Goal: Task Accomplishment & Management: Manage account settings

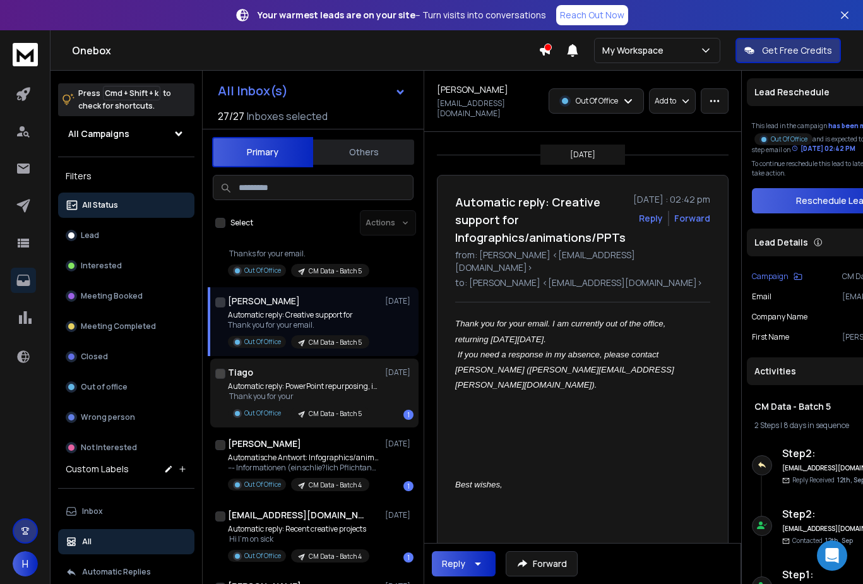
click at [293, 393] on p "﻿ Thank you for your" at bounding box center [304, 396] width 152 height 10
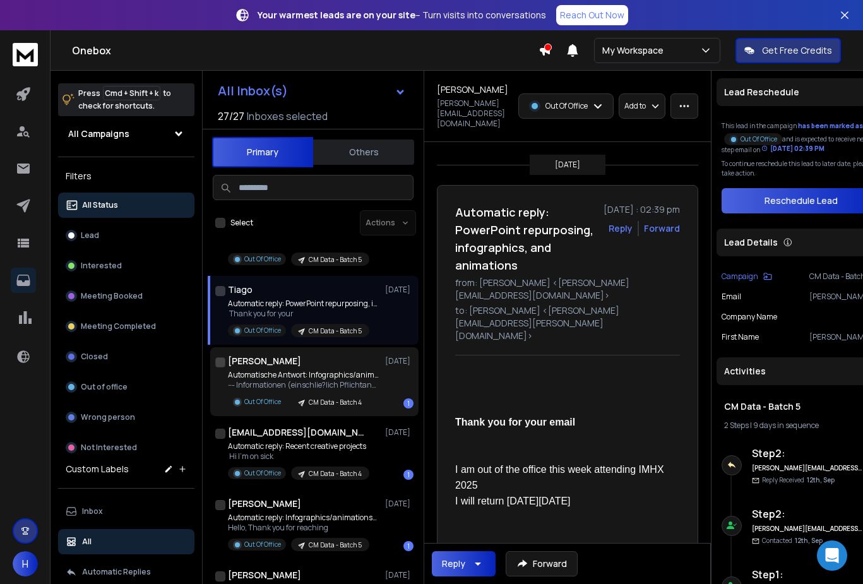
scroll to position [196, 0]
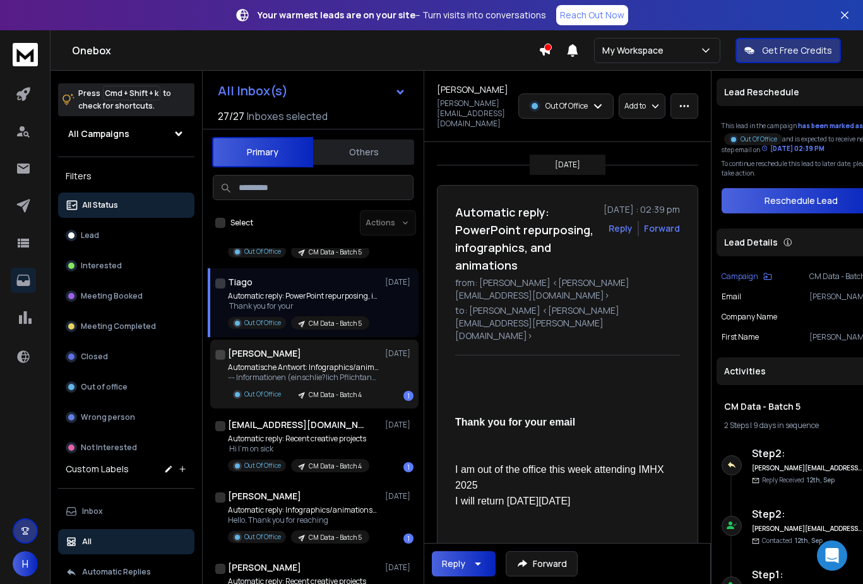
click at [299, 373] on p "--- Informationen (einschlie?lich Pflichtangaben) zu" at bounding box center [304, 377] width 152 height 10
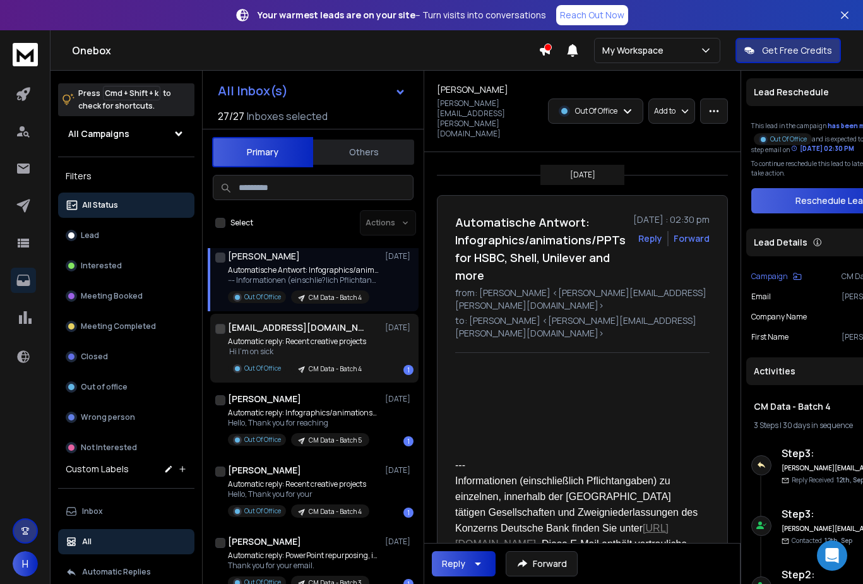
scroll to position [295, 0]
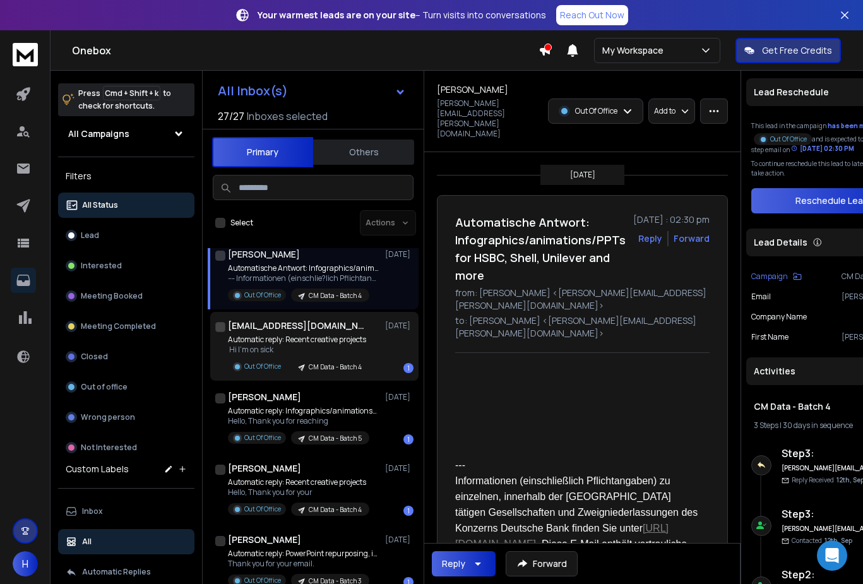
click at [282, 338] on p "Automatic reply: Recent creative projects" at bounding box center [298, 340] width 141 height 10
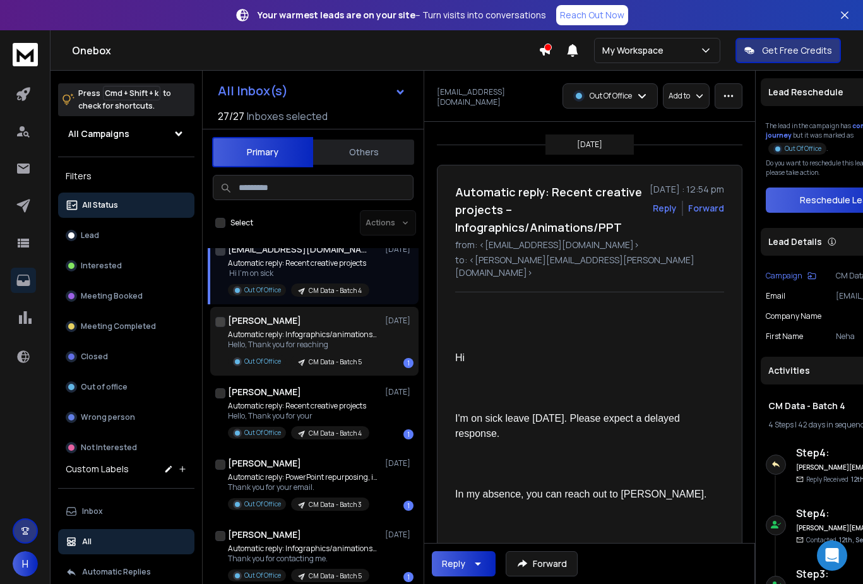
scroll to position [374, 0]
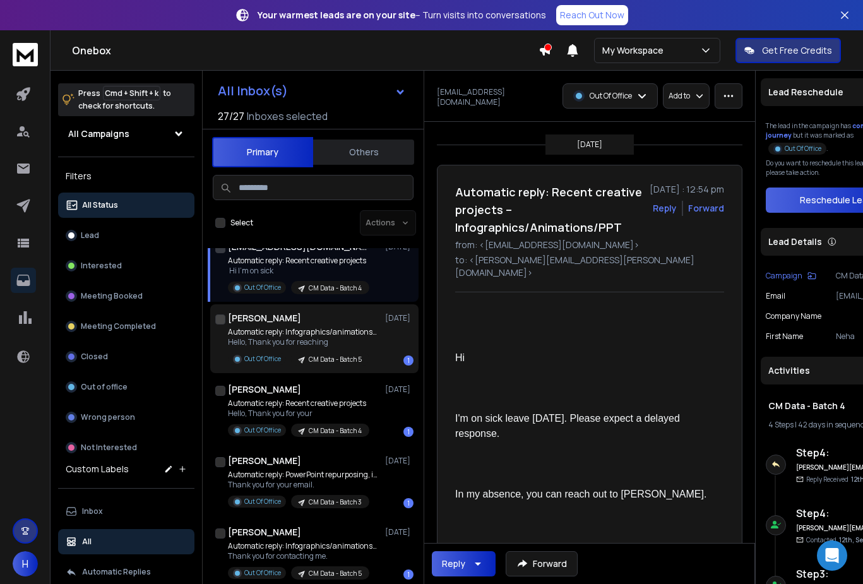
click at [294, 342] on p "Hello, Thank you for reaching" at bounding box center [304, 342] width 152 height 10
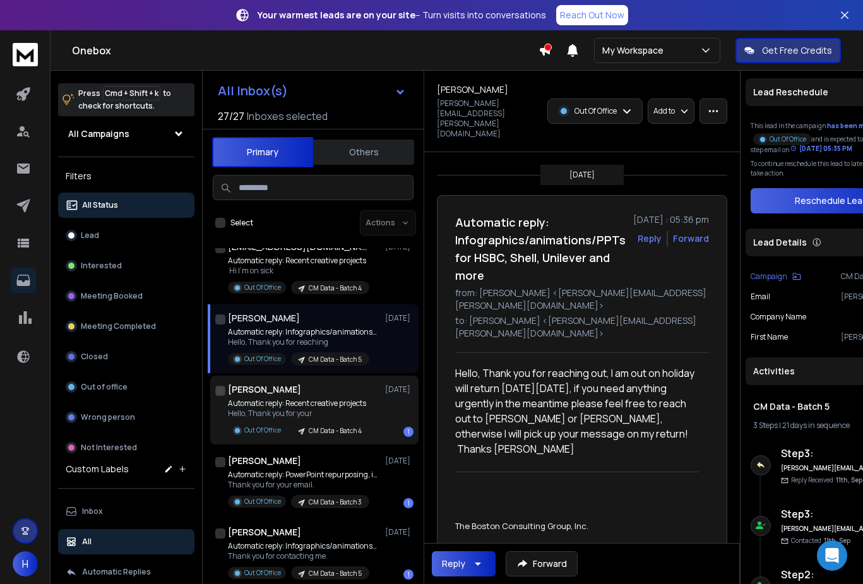
click at [297, 412] on p "Hello, Thank you for your" at bounding box center [298, 413] width 141 height 10
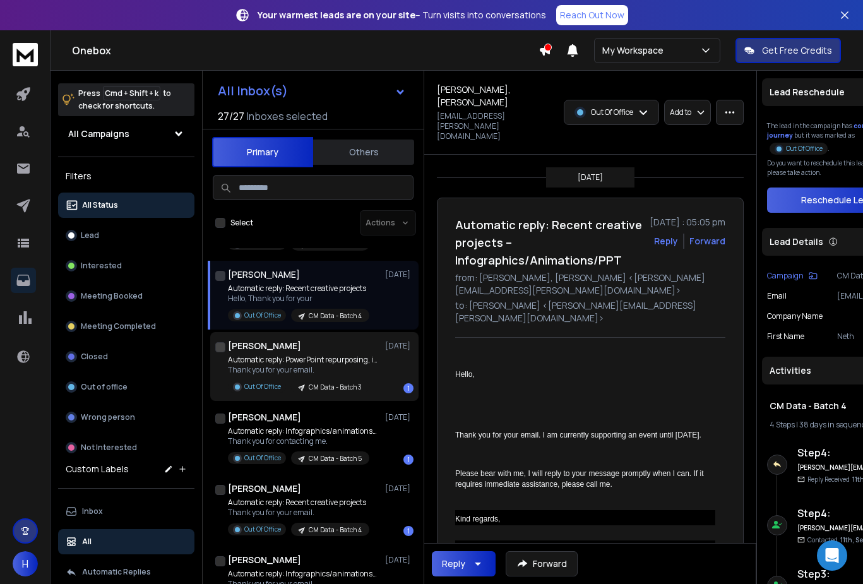
click at [287, 364] on p "Automatic reply: PowerPoint repurposing, infographics," at bounding box center [304, 360] width 152 height 10
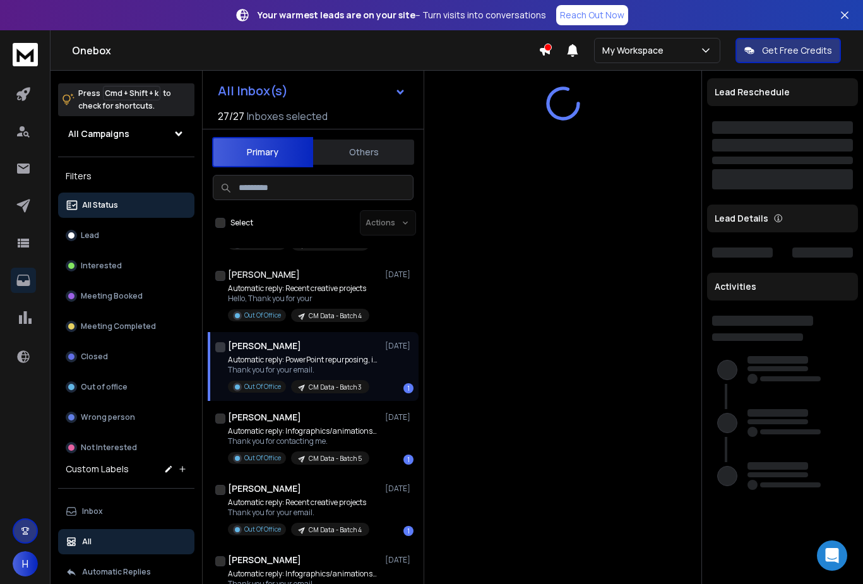
scroll to position [489, 0]
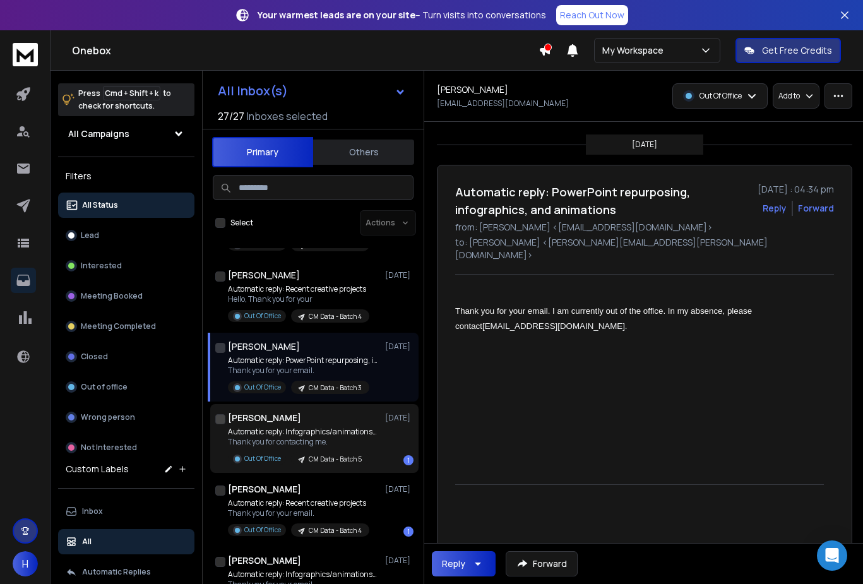
click at [300, 435] on p "Automatic reply: Infographics/animations/PPTs for HSBC," at bounding box center [304, 432] width 152 height 10
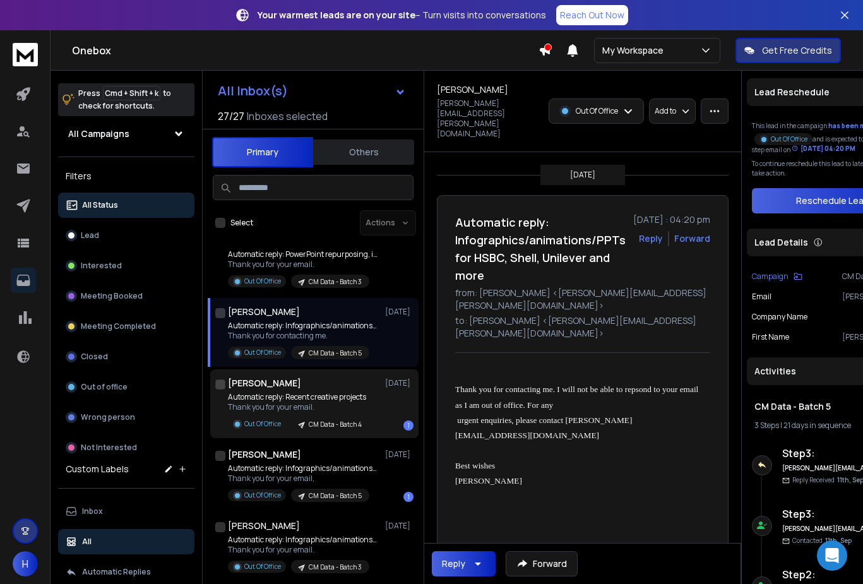
click at [287, 396] on p "Automatic reply: Recent creative projects" at bounding box center [298, 397] width 141 height 10
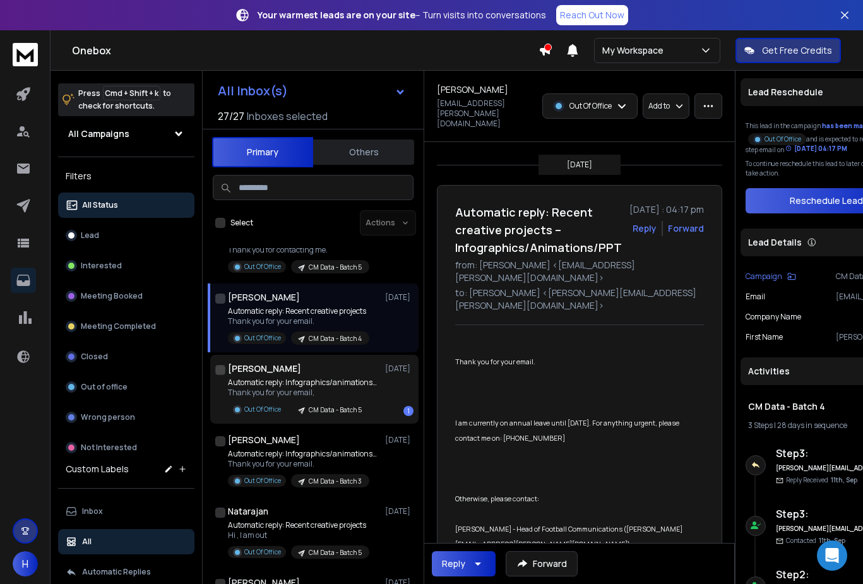
scroll to position [681, 0]
click at [288, 385] on p "Automatic reply: Infographics/animations/PPTs for HSBC," at bounding box center [304, 382] width 152 height 10
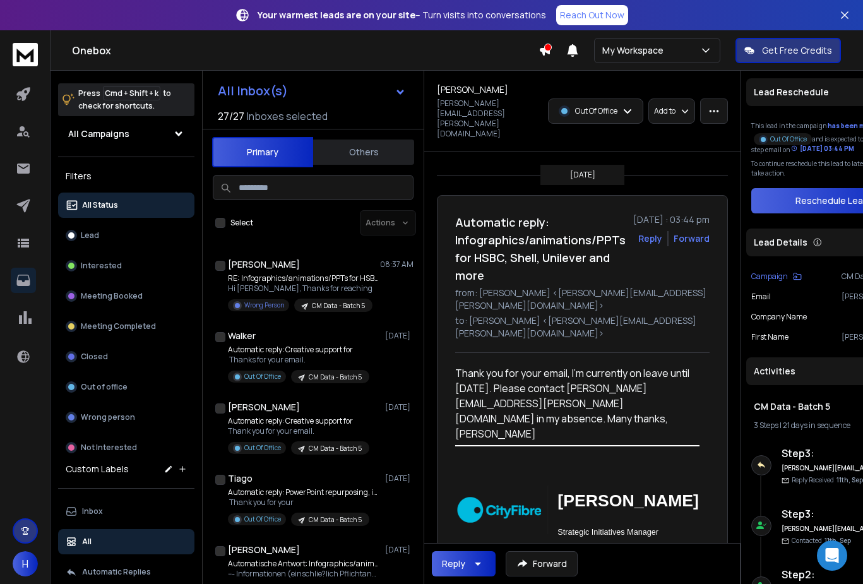
scroll to position [0, 0]
click at [27, 170] on icon at bounding box center [23, 169] width 13 height 10
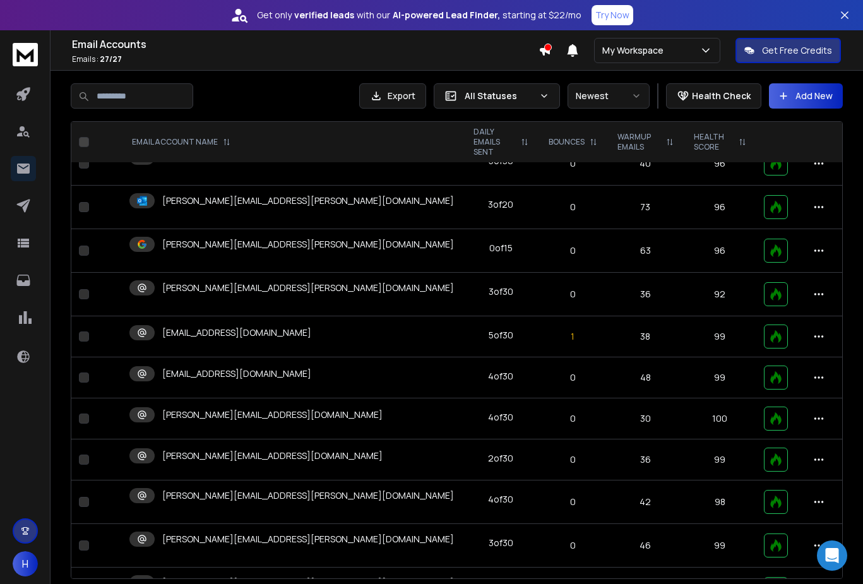
scroll to position [403, 0]
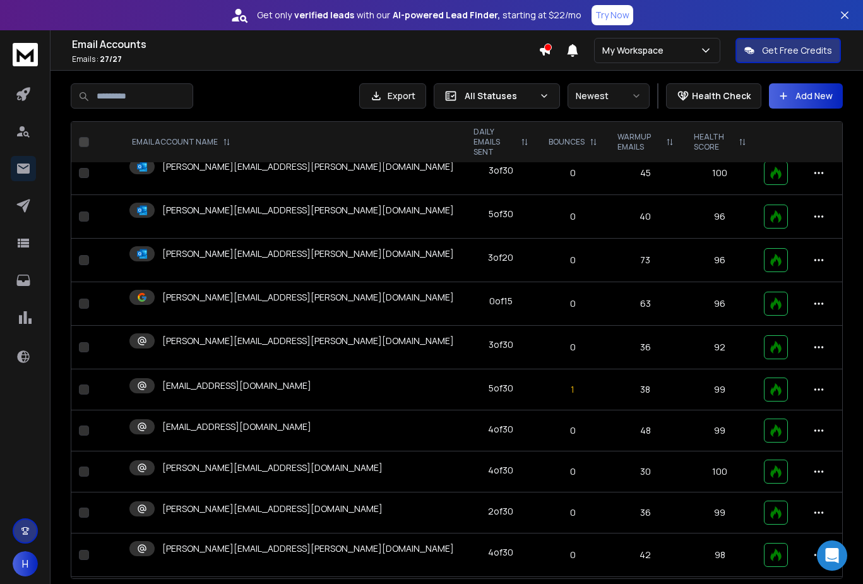
click at [546, 383] on p "1" at bounding box center [573, 389] width 54 height 13
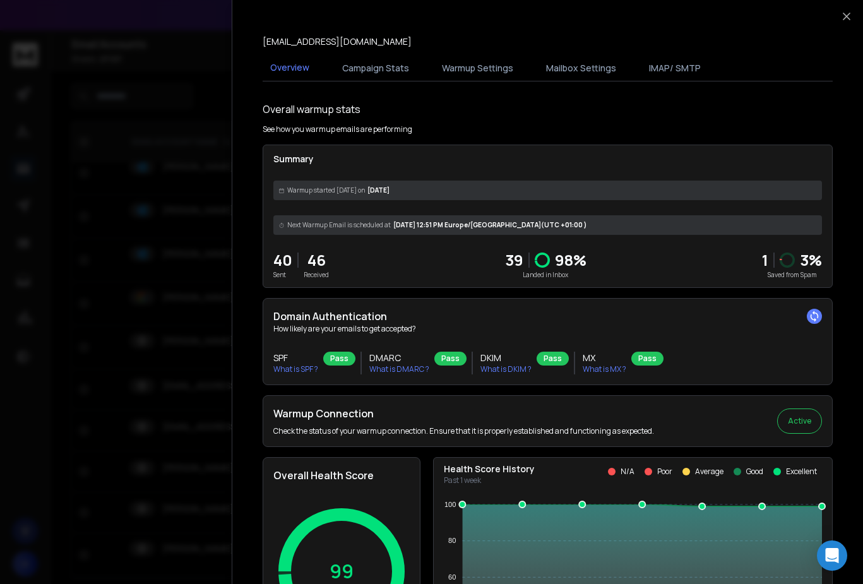
scroll to position [0, 0]
click at [485, 68] on button "Warmup Settings" at bounding box center [477, 68] width 86 height 28
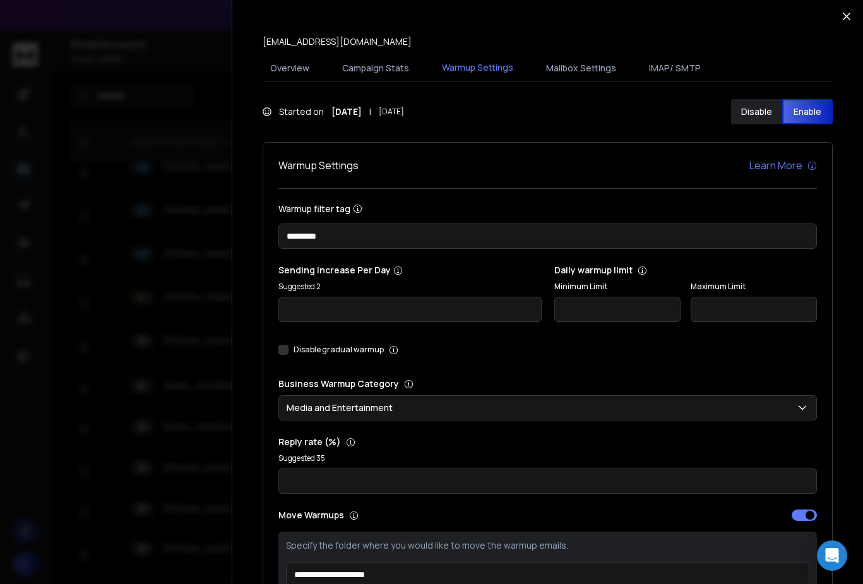
click at [843, 18] on icon "button" at bounding box center [846, 16] width 6 height 6
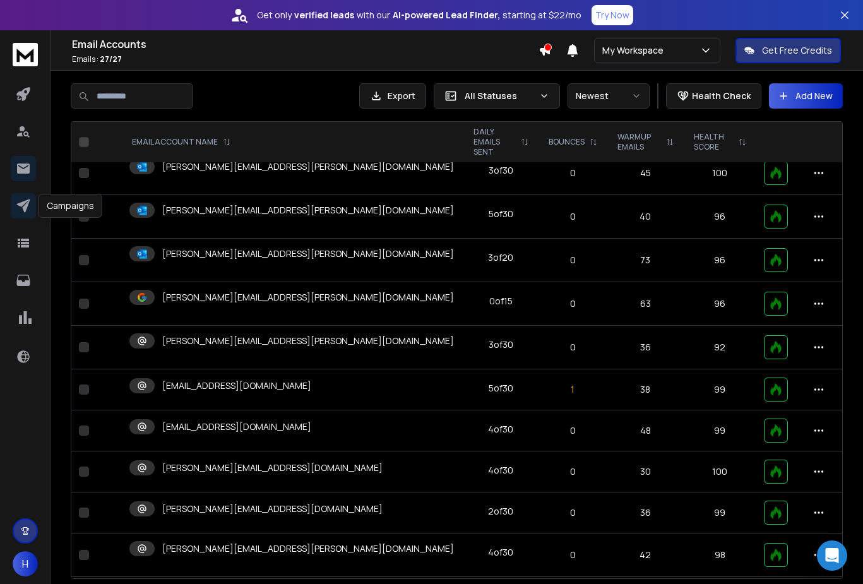
click at [30, 203] on icon at bounding box center [23, 205] width 15 height 15
